Goal: Task Accomplishment & Management: Use online tool/utility

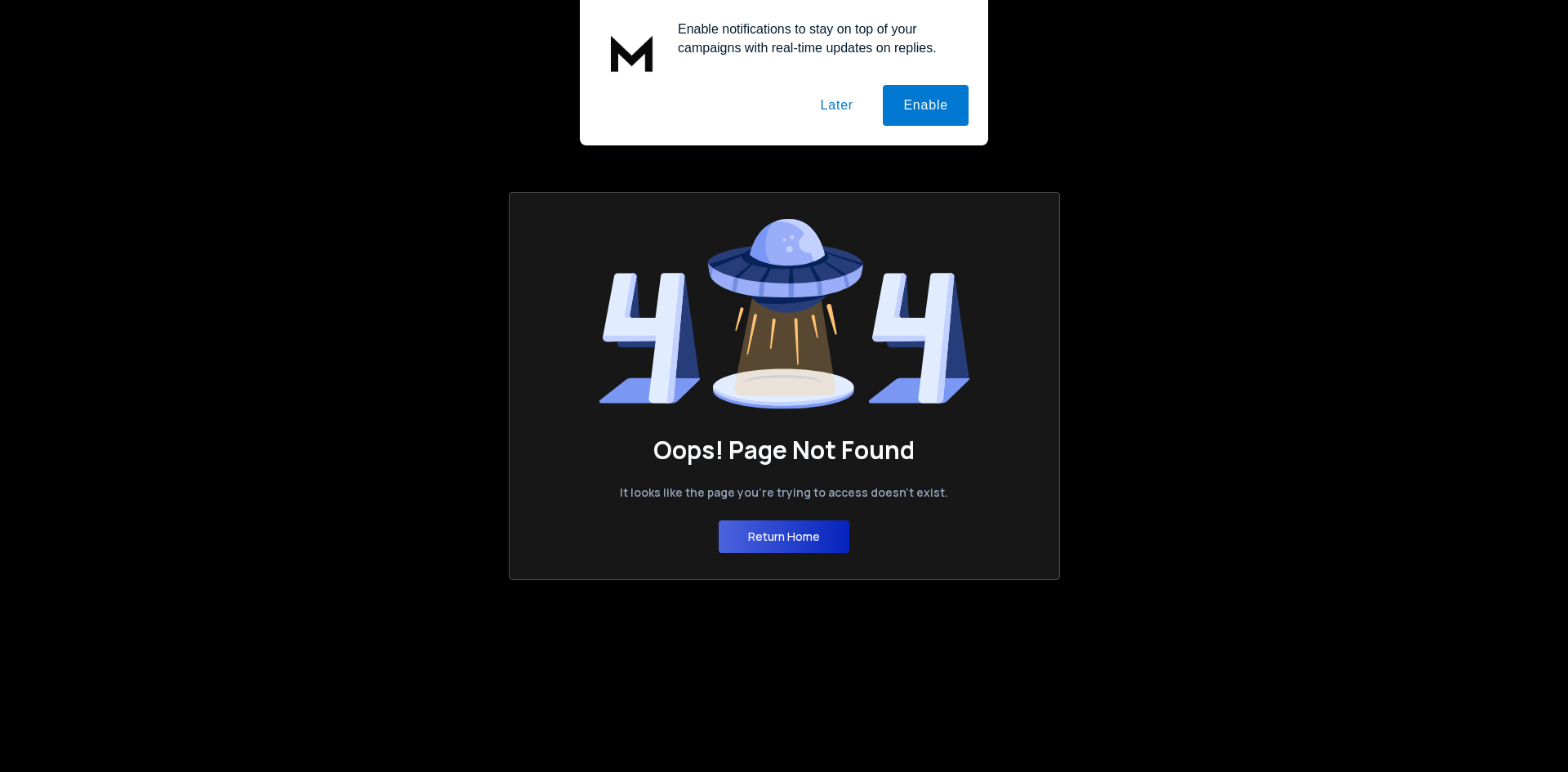
click at [812, 527] on button "Return Home" at bounding box center [784, 537] width 131 height 32
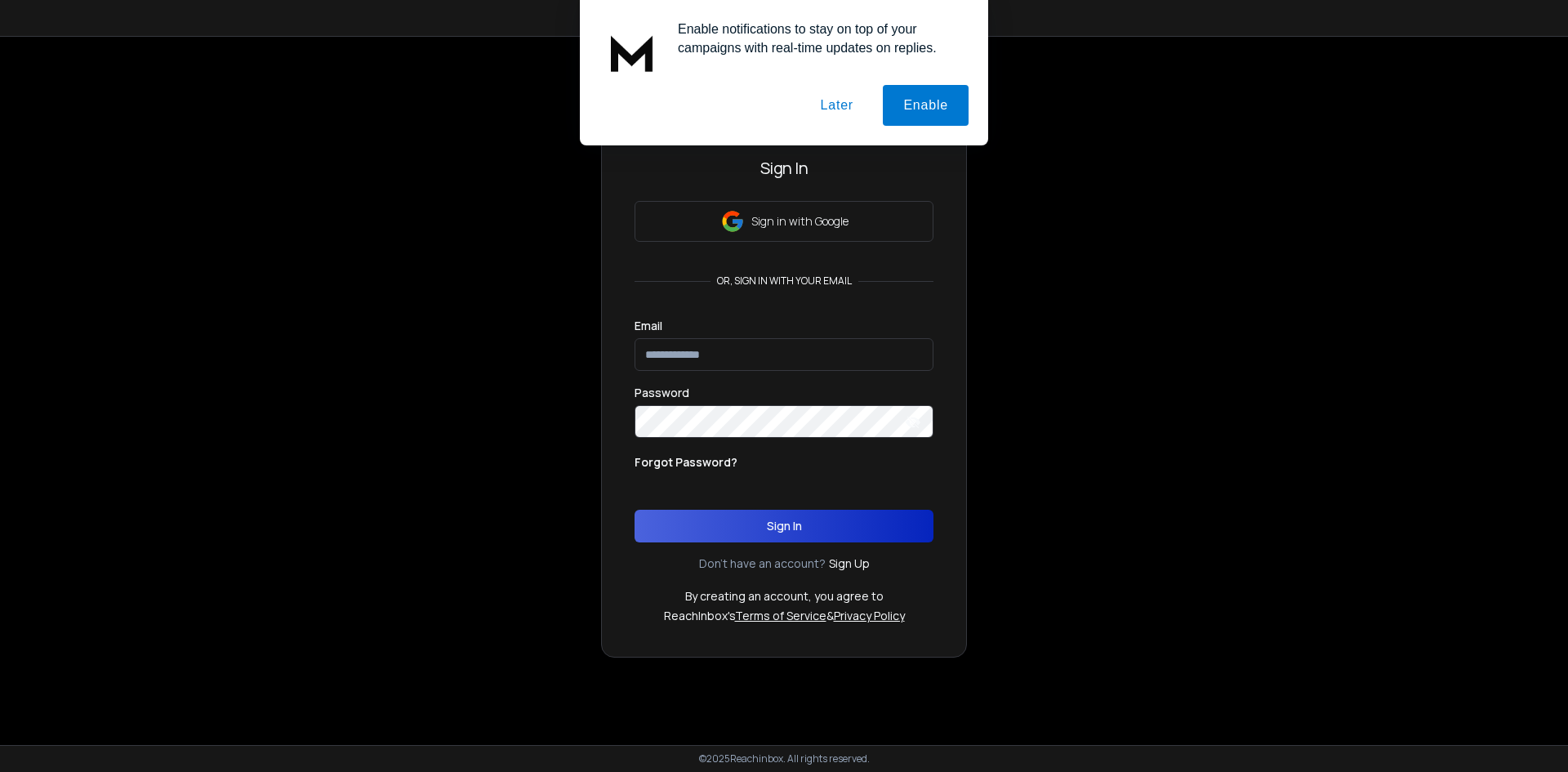
click at [830, 110] on button "Later" at bounding box center [836, 105] width 74 height 41
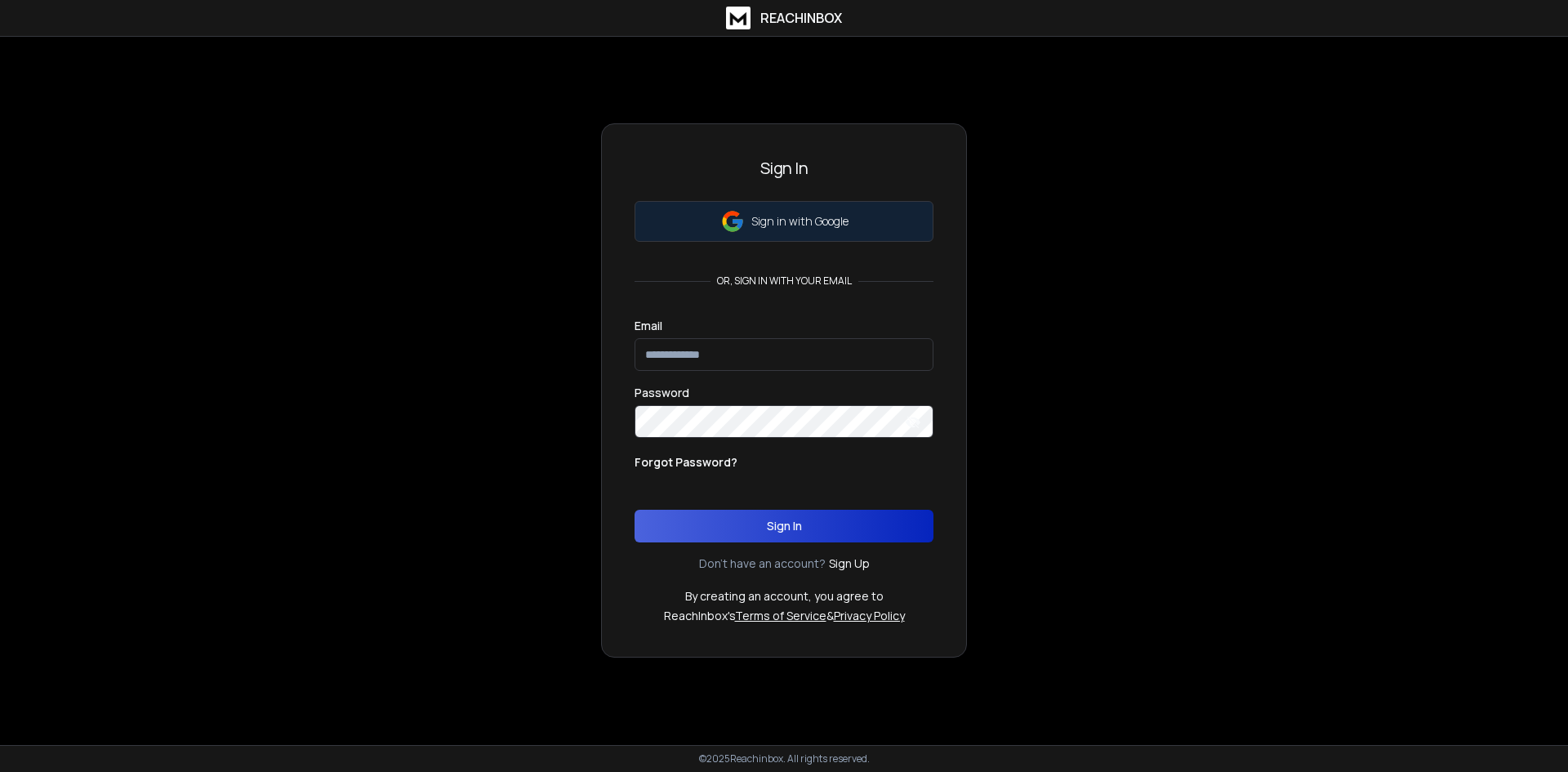
click at [815, 220] on p "Sign in with Google" at bounding box center [799, 221] width 97 height 16
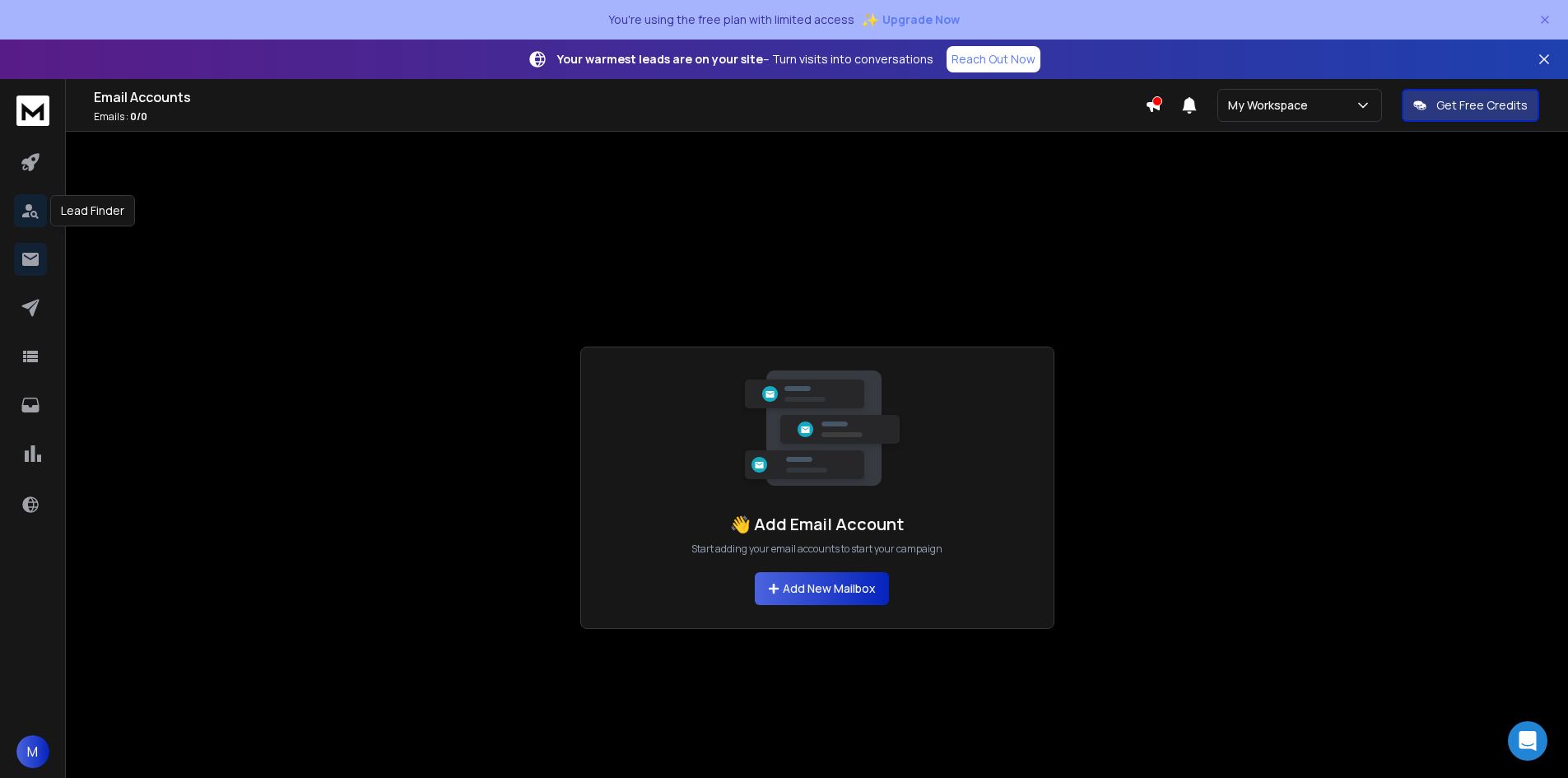
click at [31, 217] on icon at bounding box center [31, 210] width 20 height 20
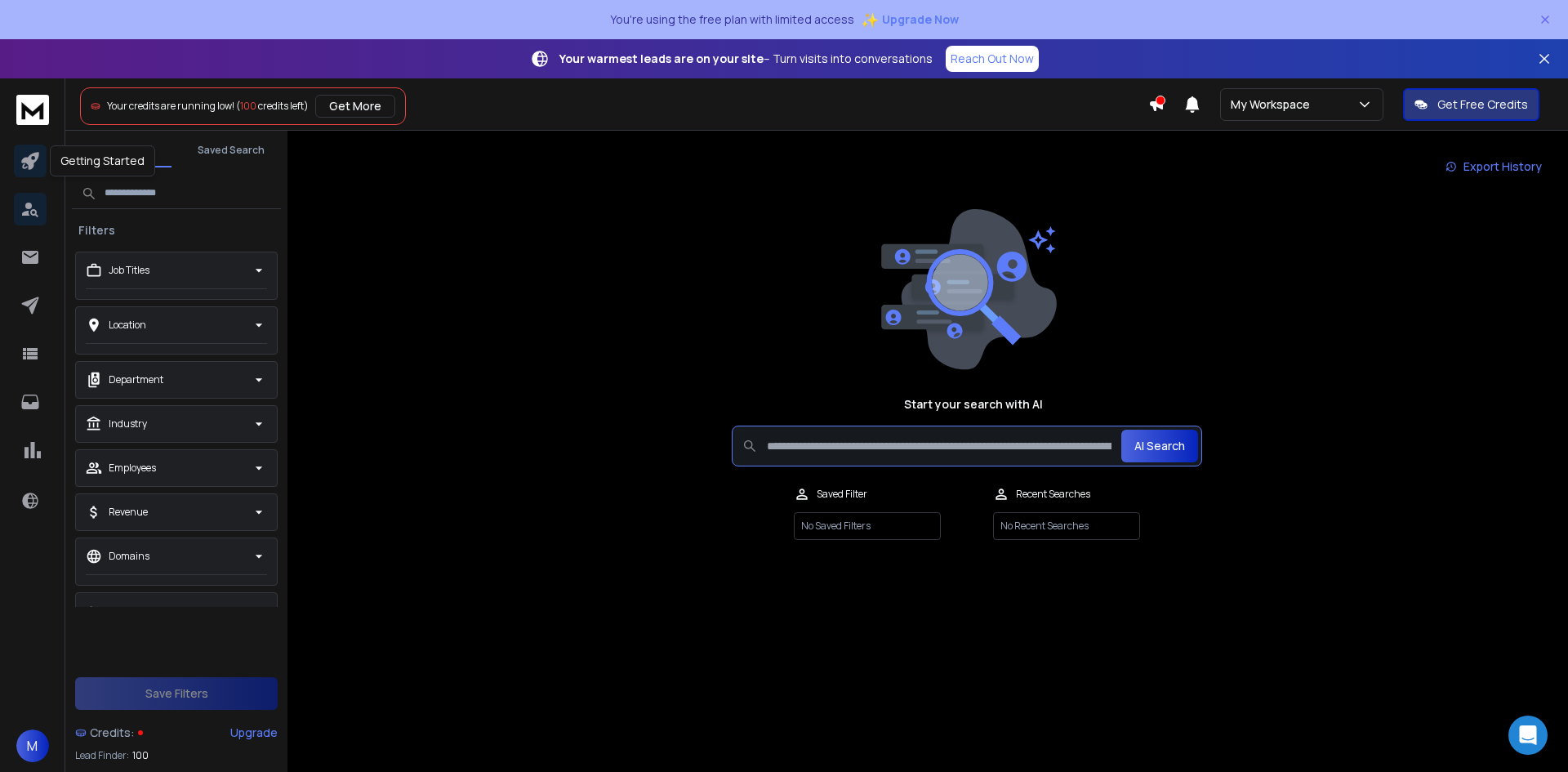
click at [38, 158] on icon at bounding box center [30, 160] width 20 height 20
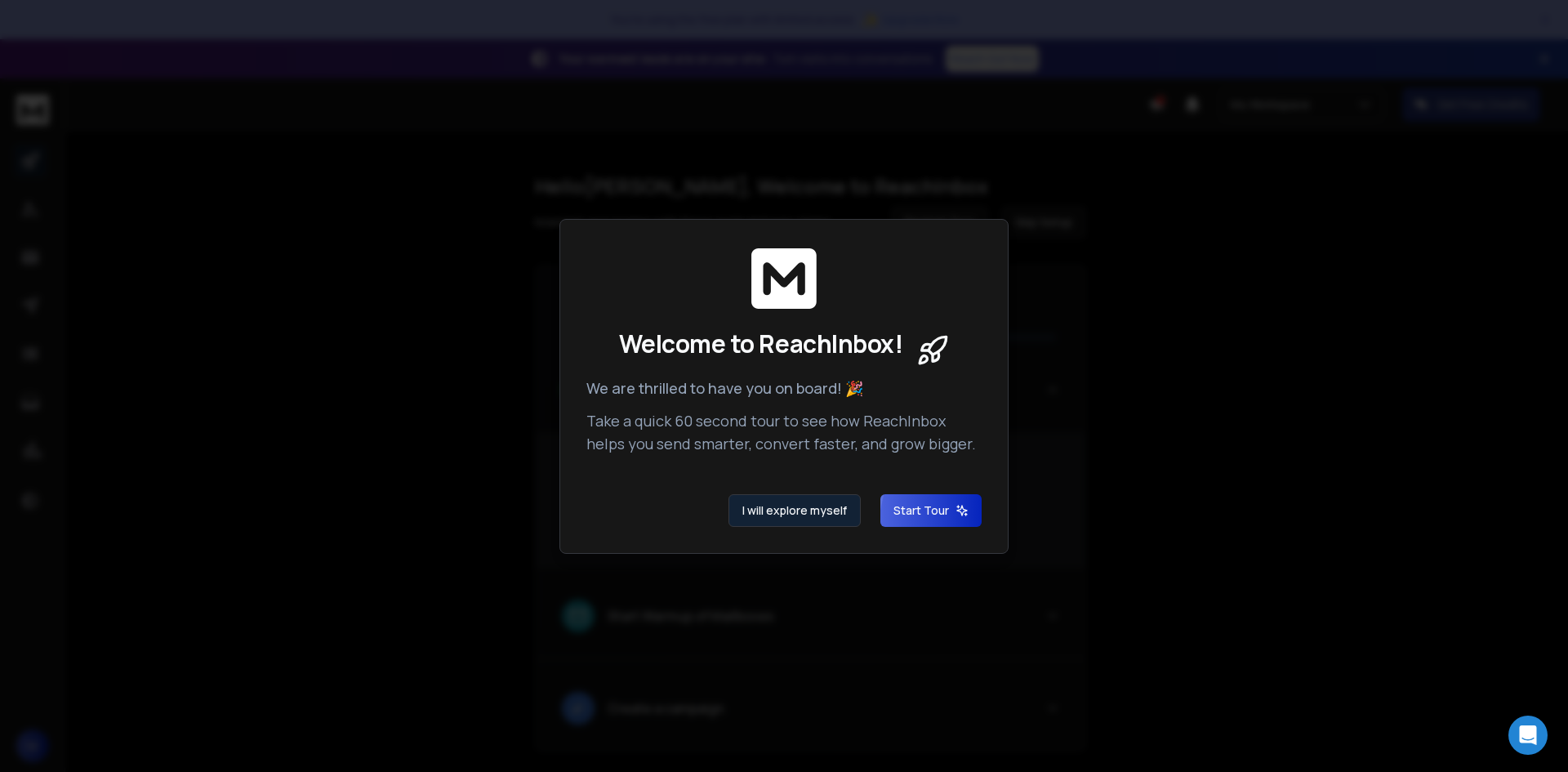
click at [793, 504] on button "I will explore myself" at bounding box center [794, 510] width 133 height 32
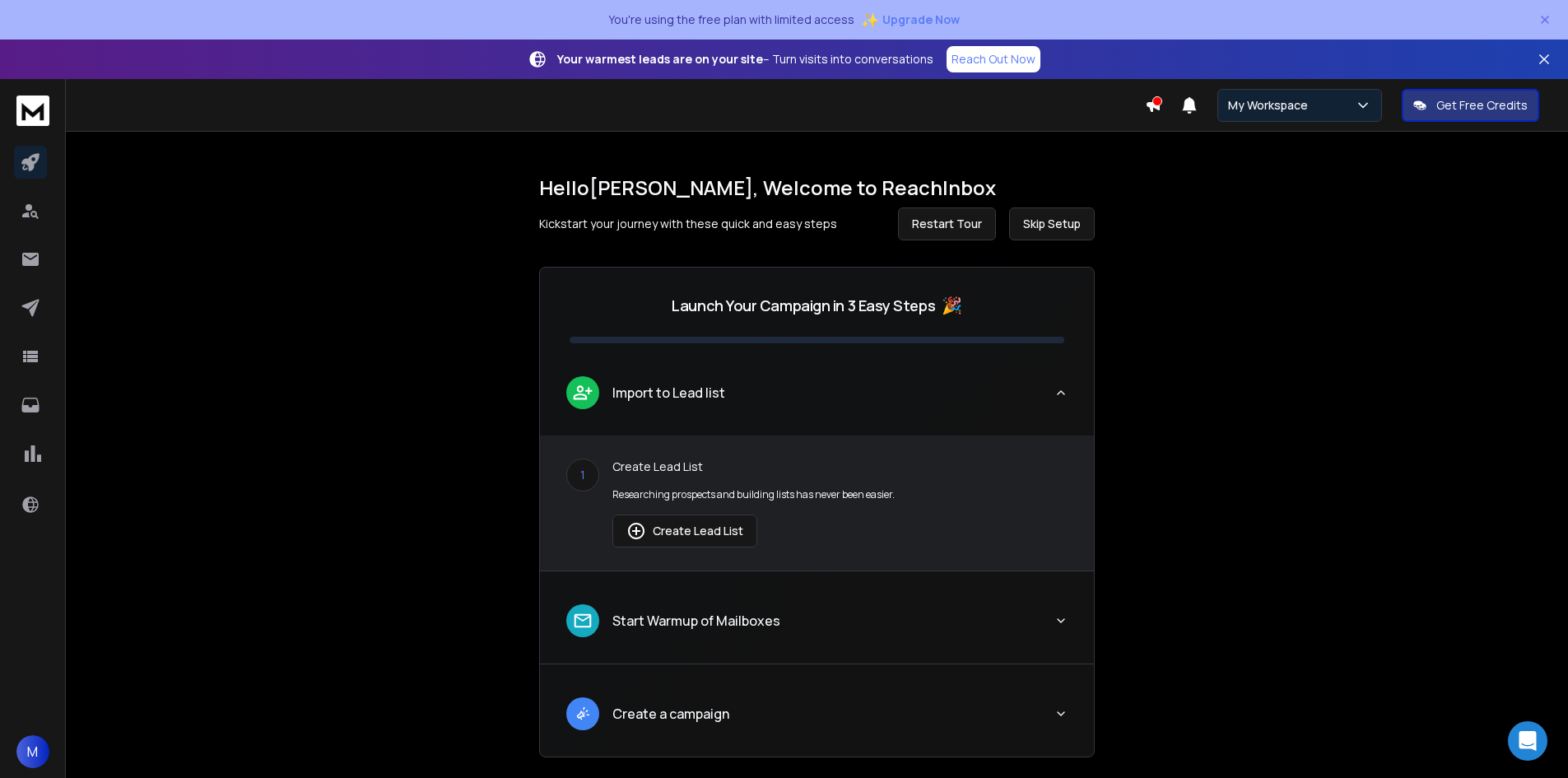
click at [1361, 116] on button "My Workspace" at bounding box center [1300, 105] width 164 height 32
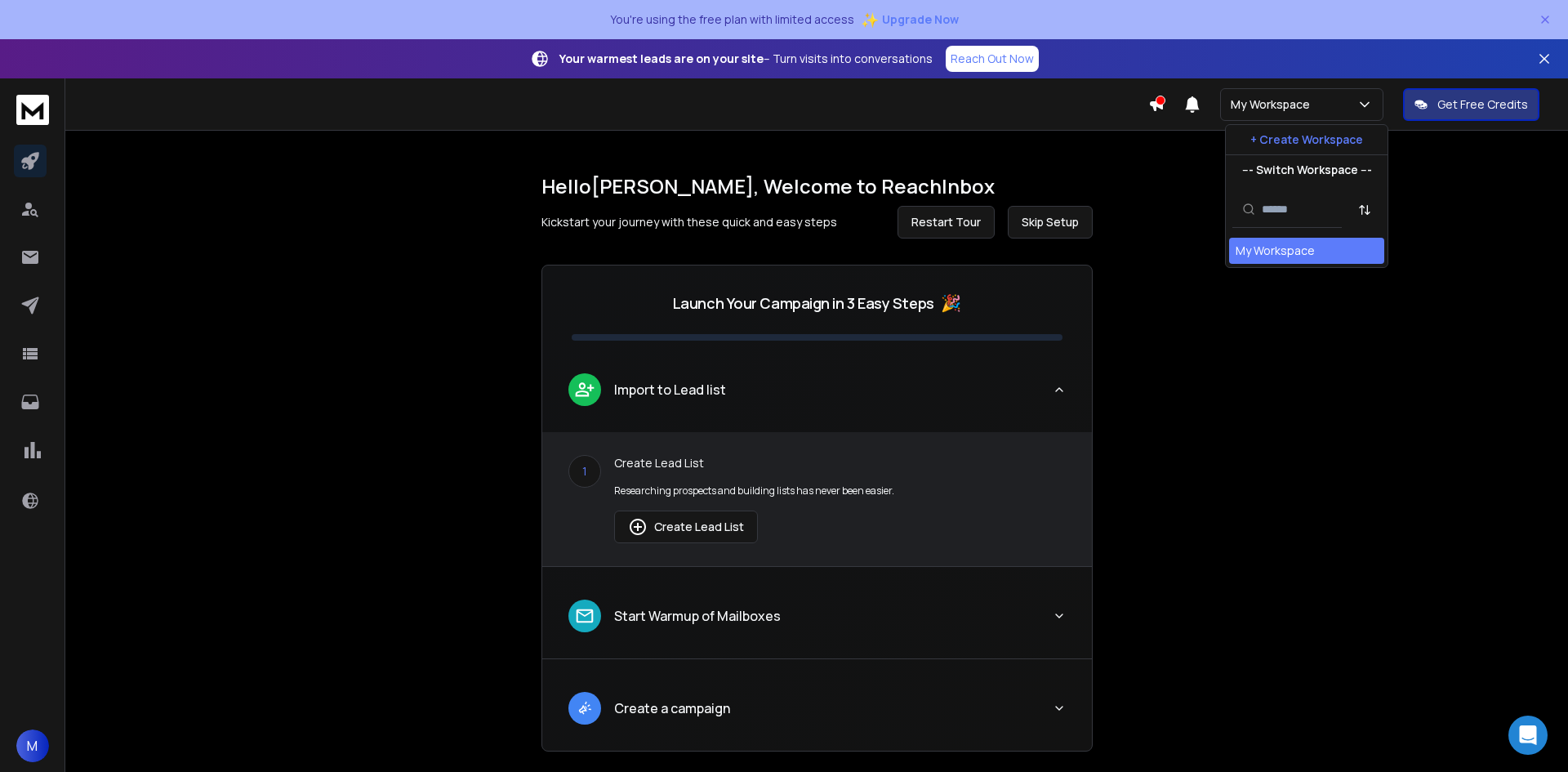
click at [219, 289] on div "Hello Matthew , Welcome to ReachInbox Kickstart your journey with these quick a…" at bounding box center [816, 462] width 1450 height 631
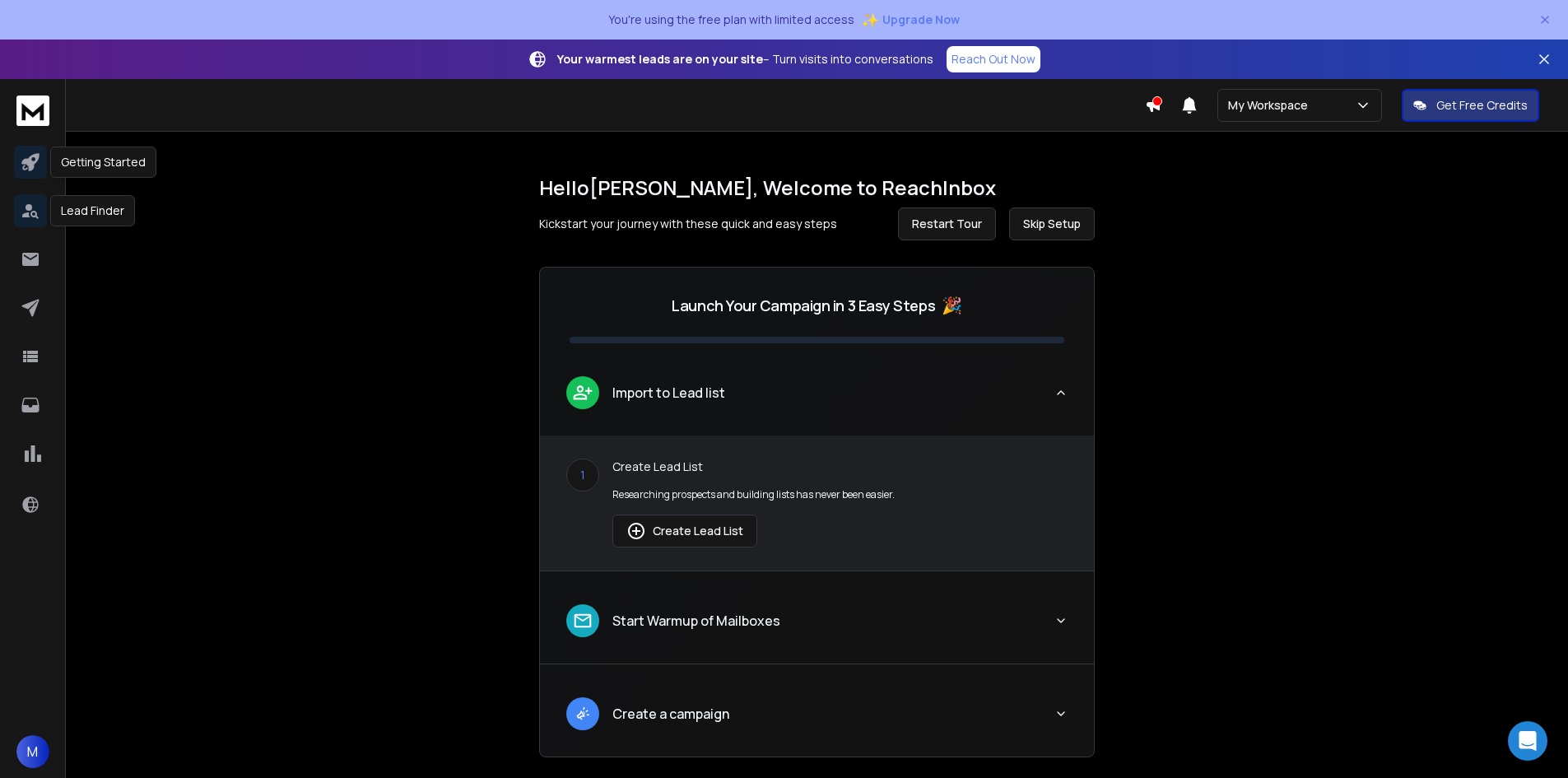
click at [24, 216] on icon at bounding box center [30, 214] width 16 height 9
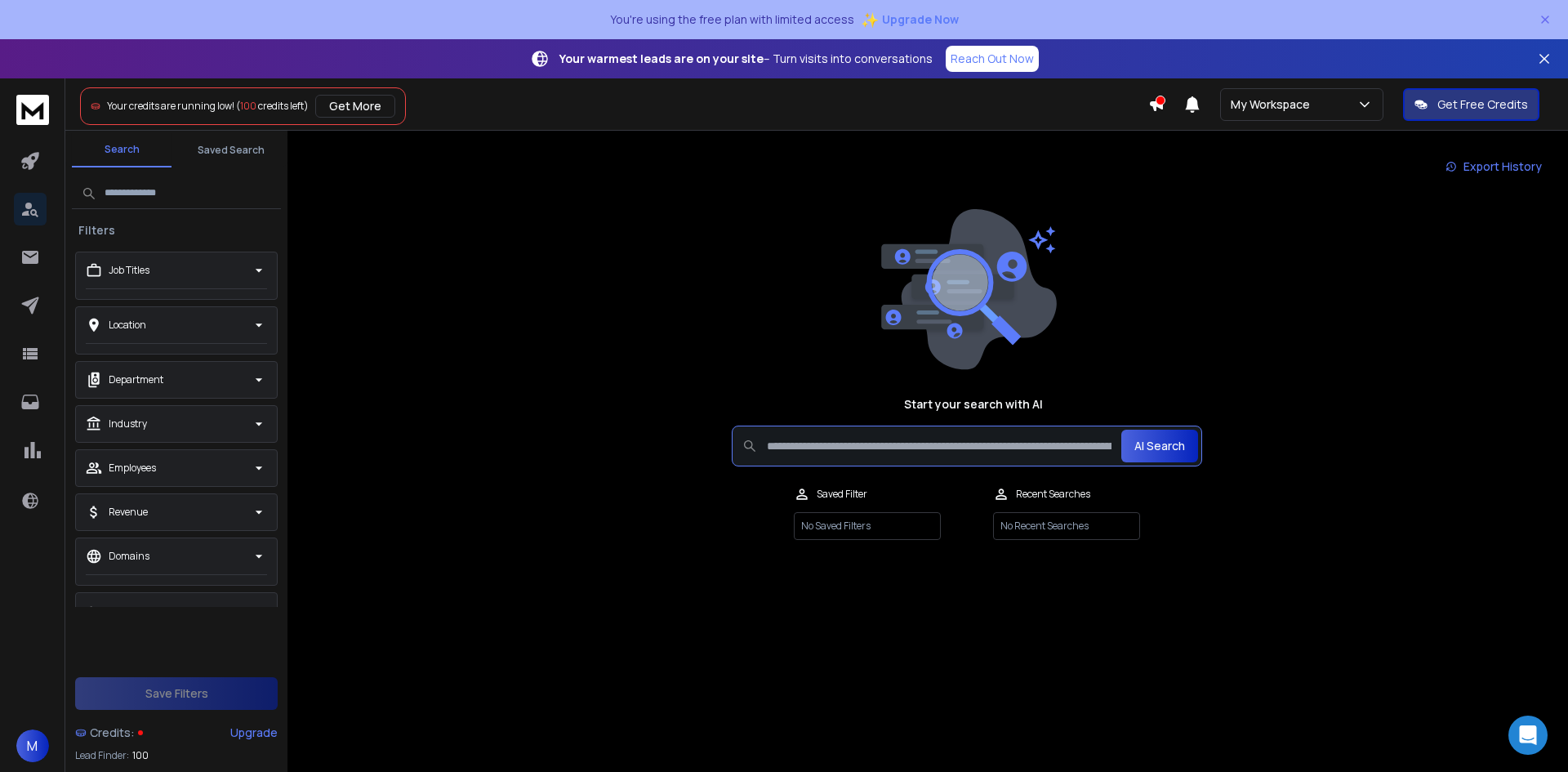
click at [162, 189] on input at bounding box center [176, 193] width 209 height 32
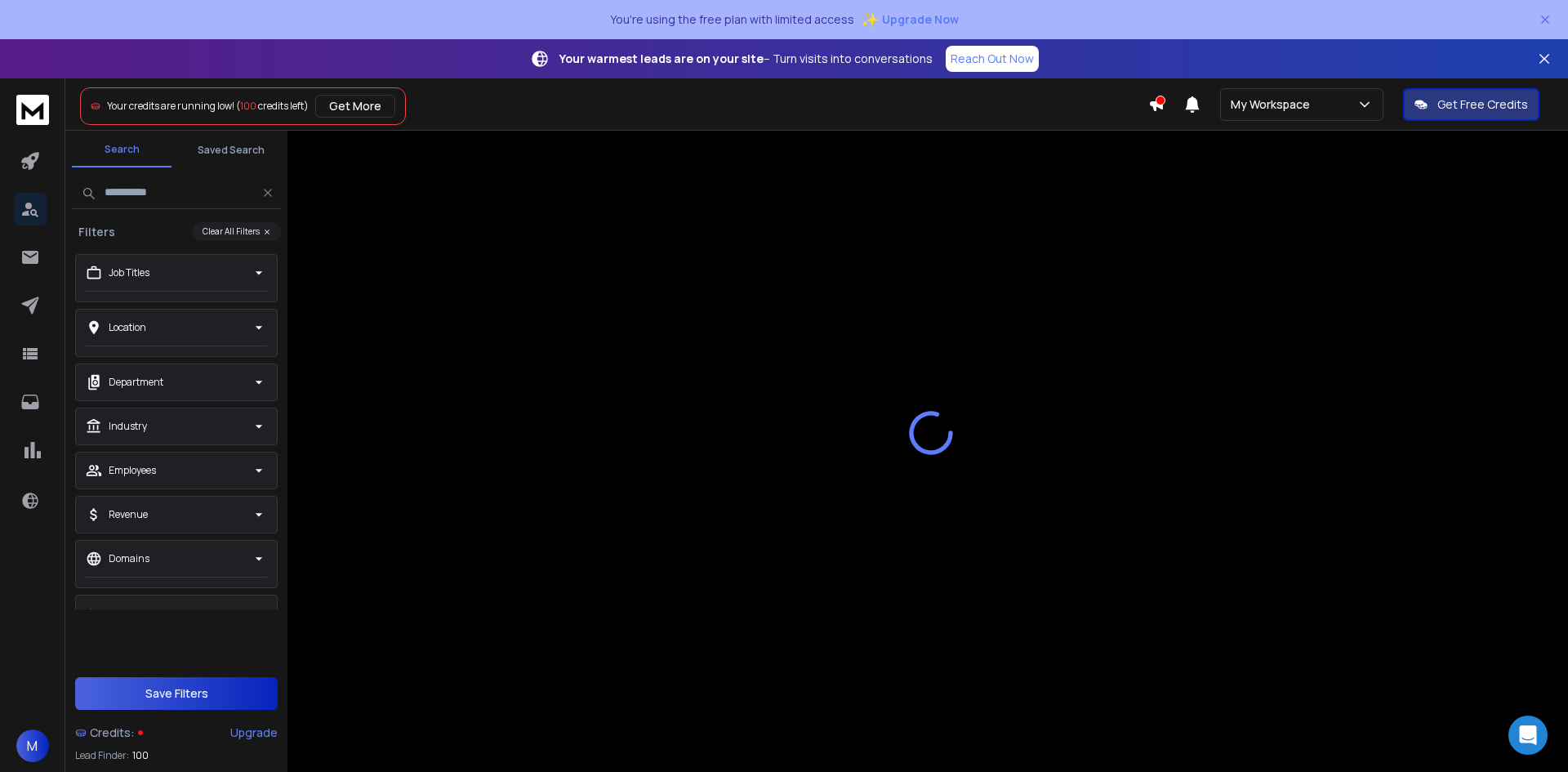
type input "**********"
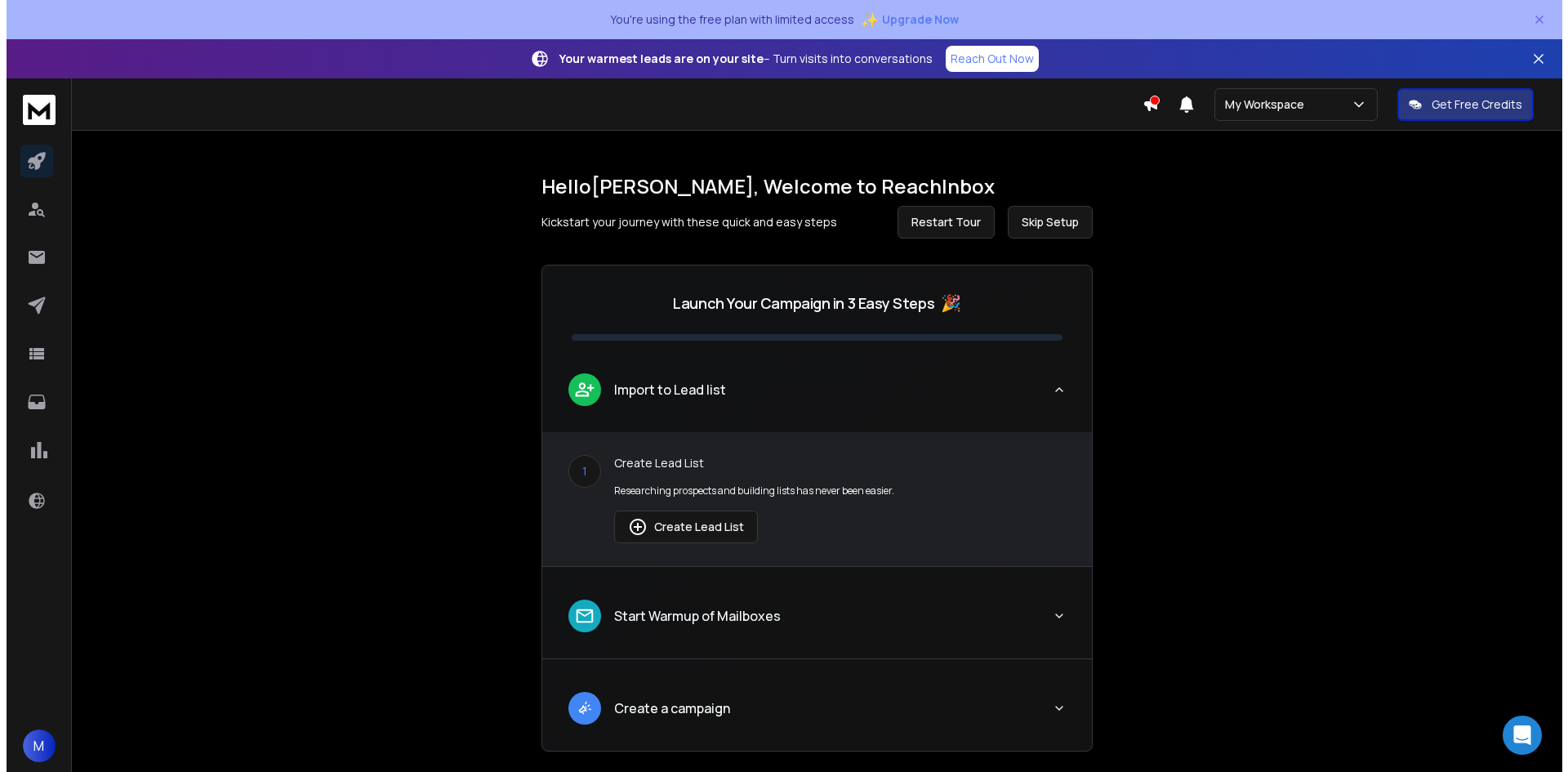
scroll to position [22, 0]
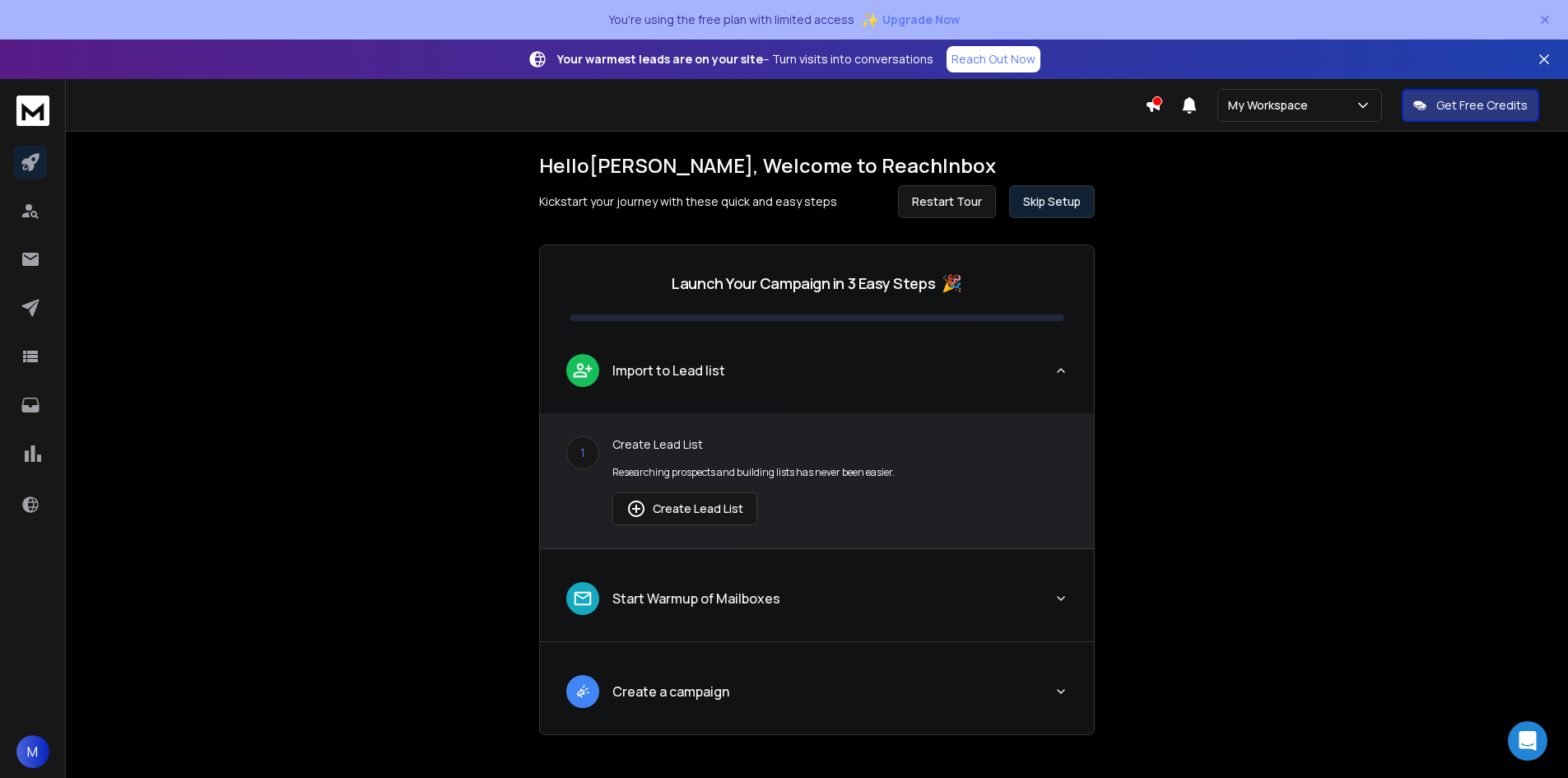
click at [1053, 188] on button "Skip Setup" at bounding box center [1052, 202] width 86 height 32
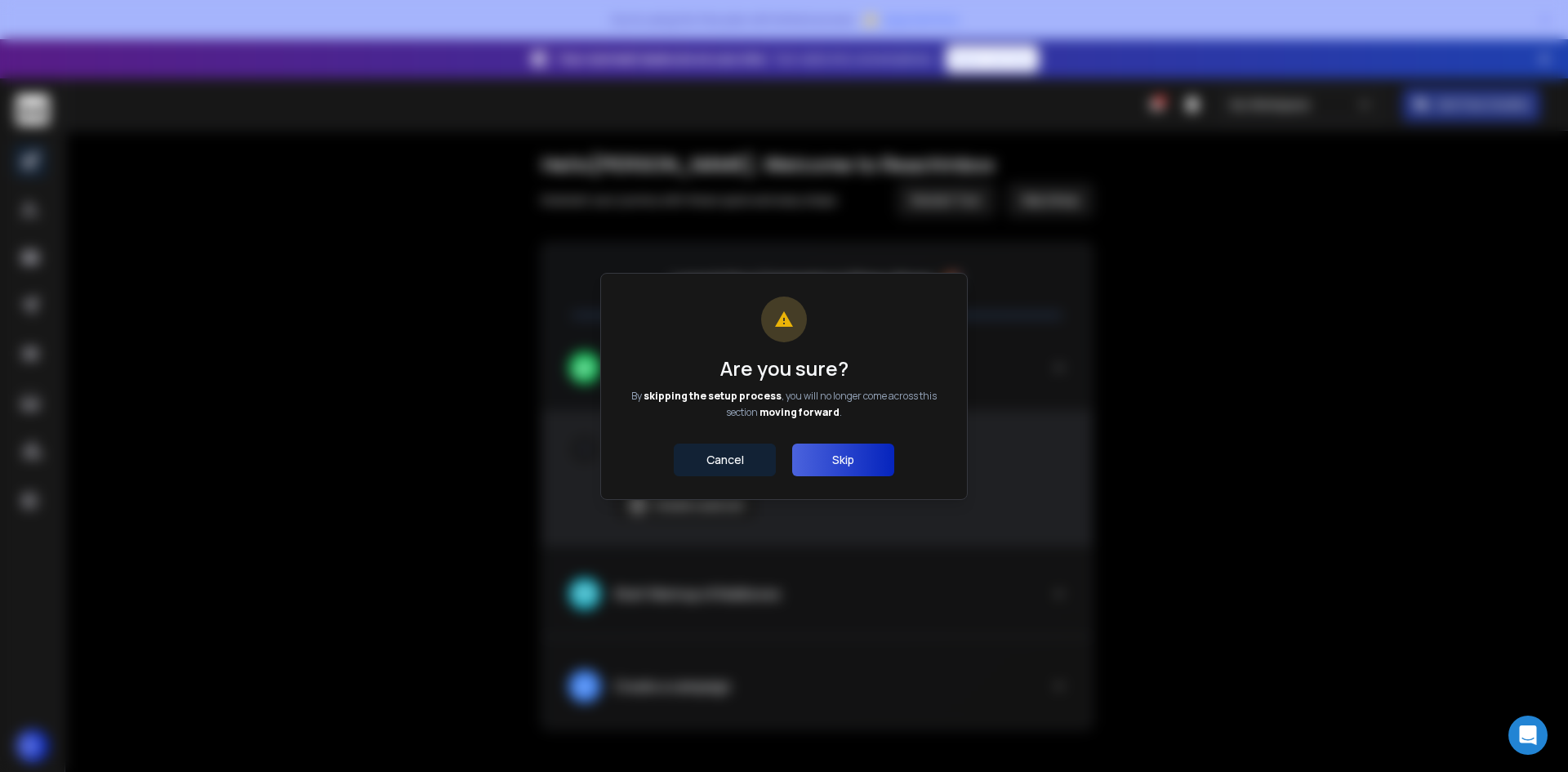
click at [833, 450] on button "Skip" at bounding box center [843, 460] width 102 height 32
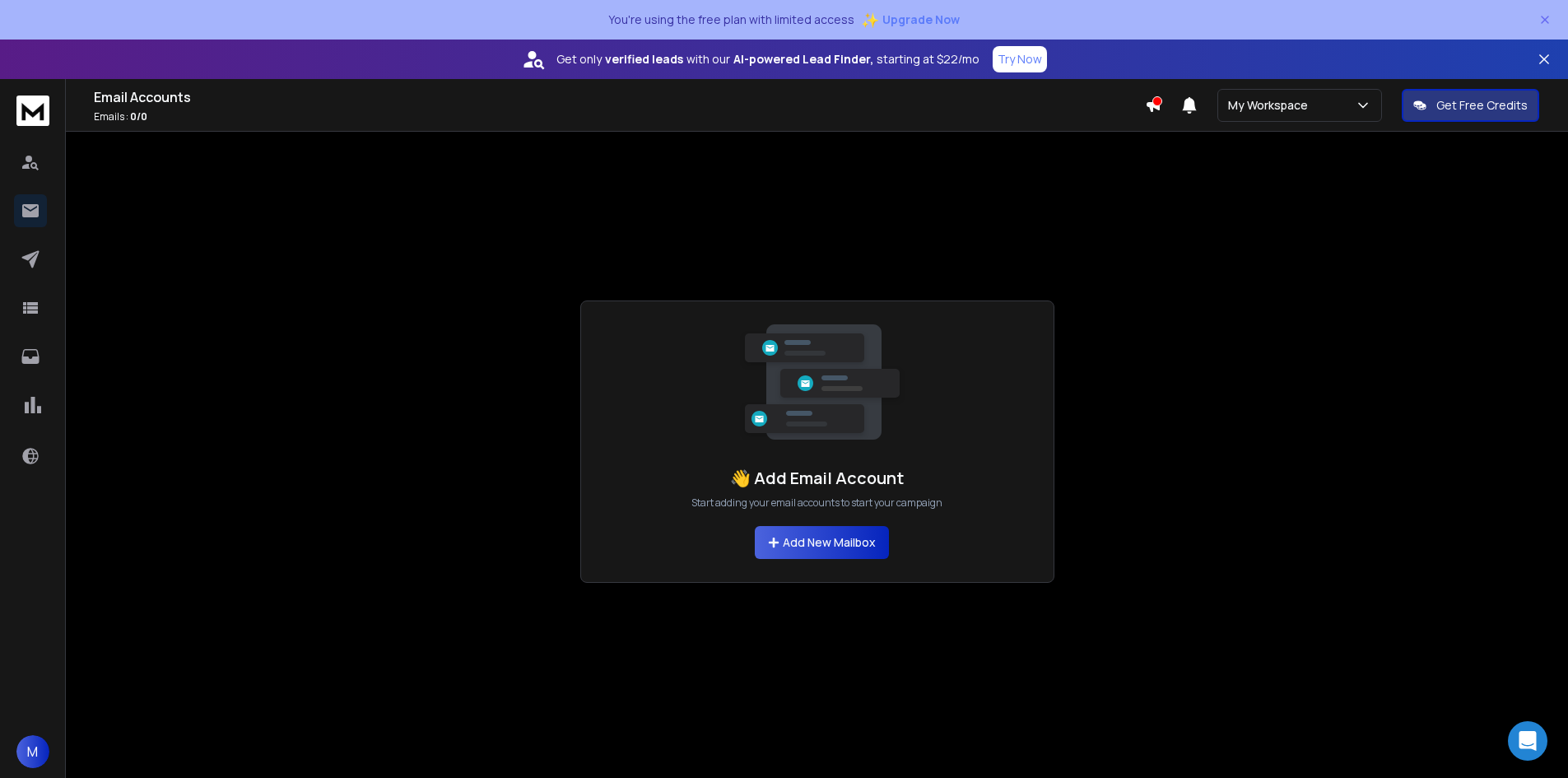
scroll to position [66, 0]
